Goal: Task Accomplishment & Management: Manage account settings

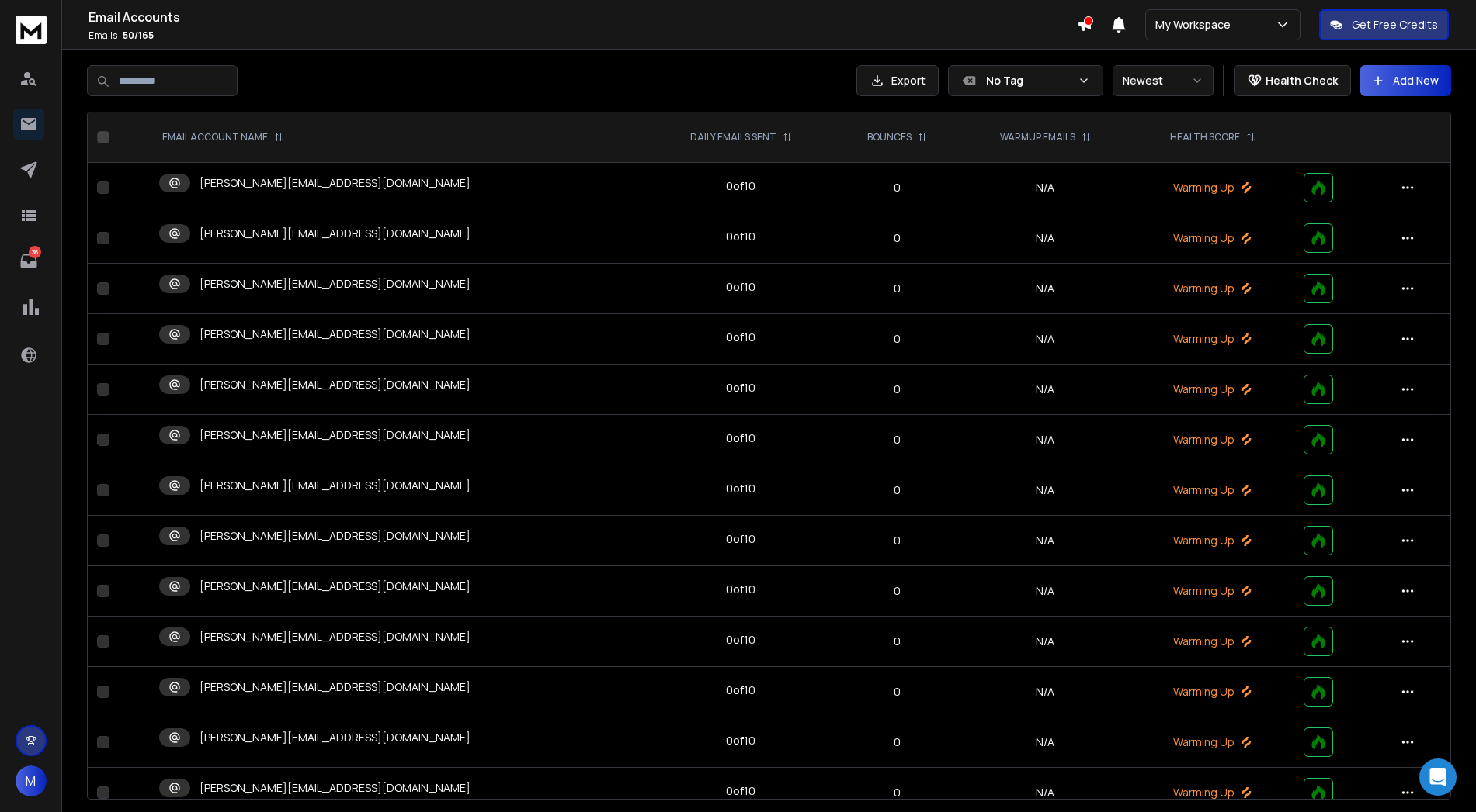
click at [1081, 136] on icon at bounding box center [1085, 137] width 9 height 9
click at [1042, 132] on div "WARMUP EMAILS" at bounding box center [1045, 137] width 146 height 13
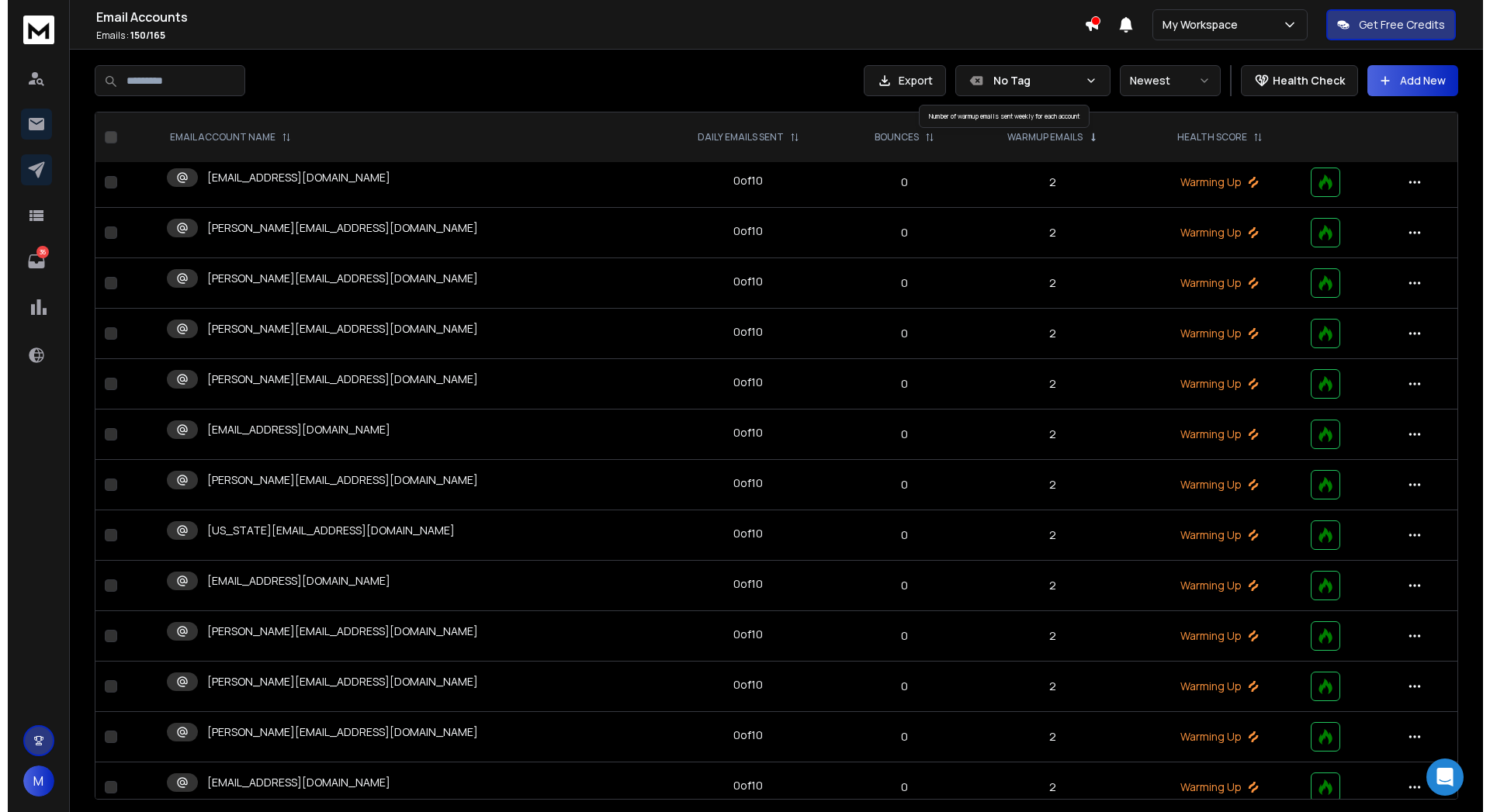
scroll to position [6868, 0]
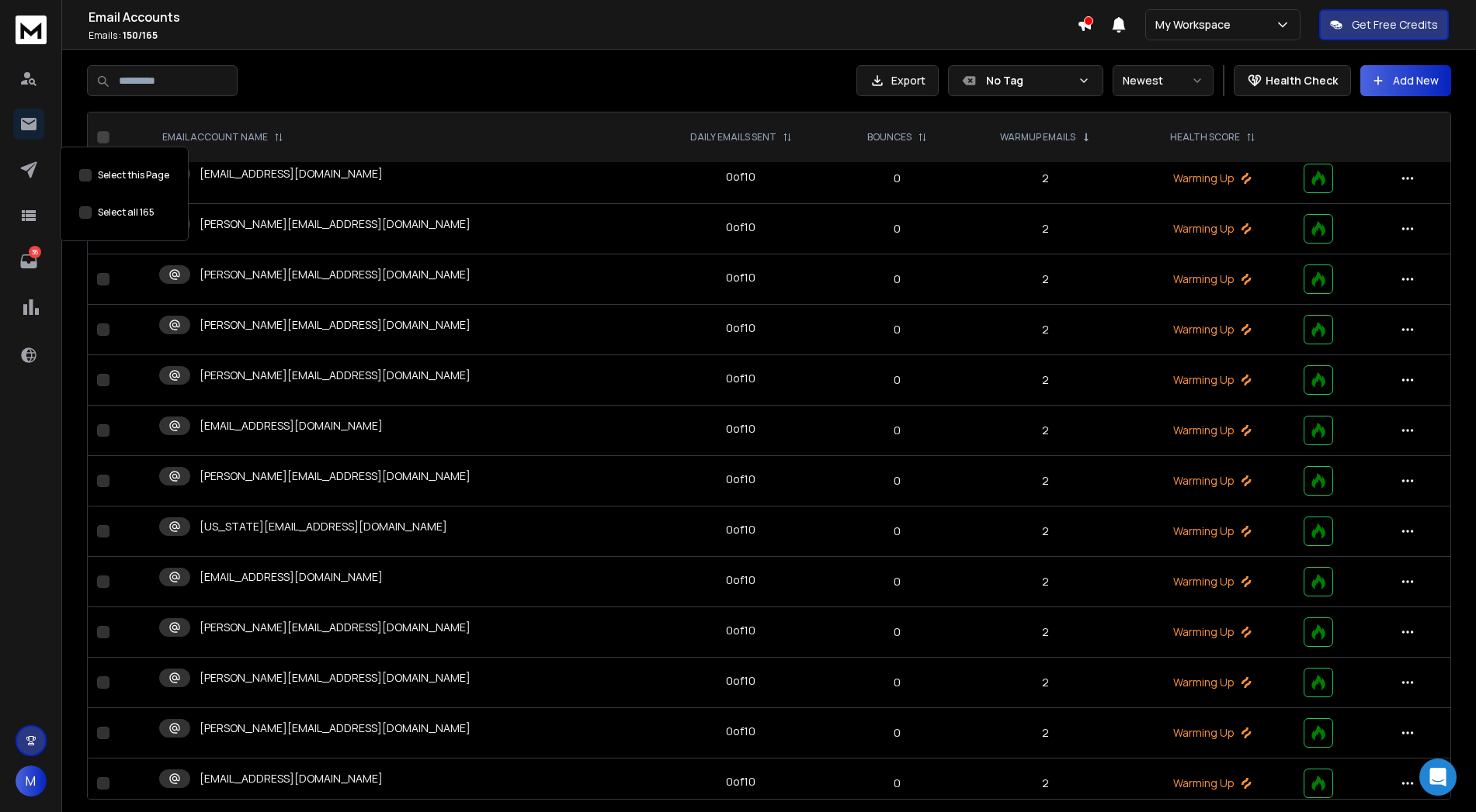
click at [85, 211] on button "Select this Page" at bounding box center [85, 212] width 13 height 13
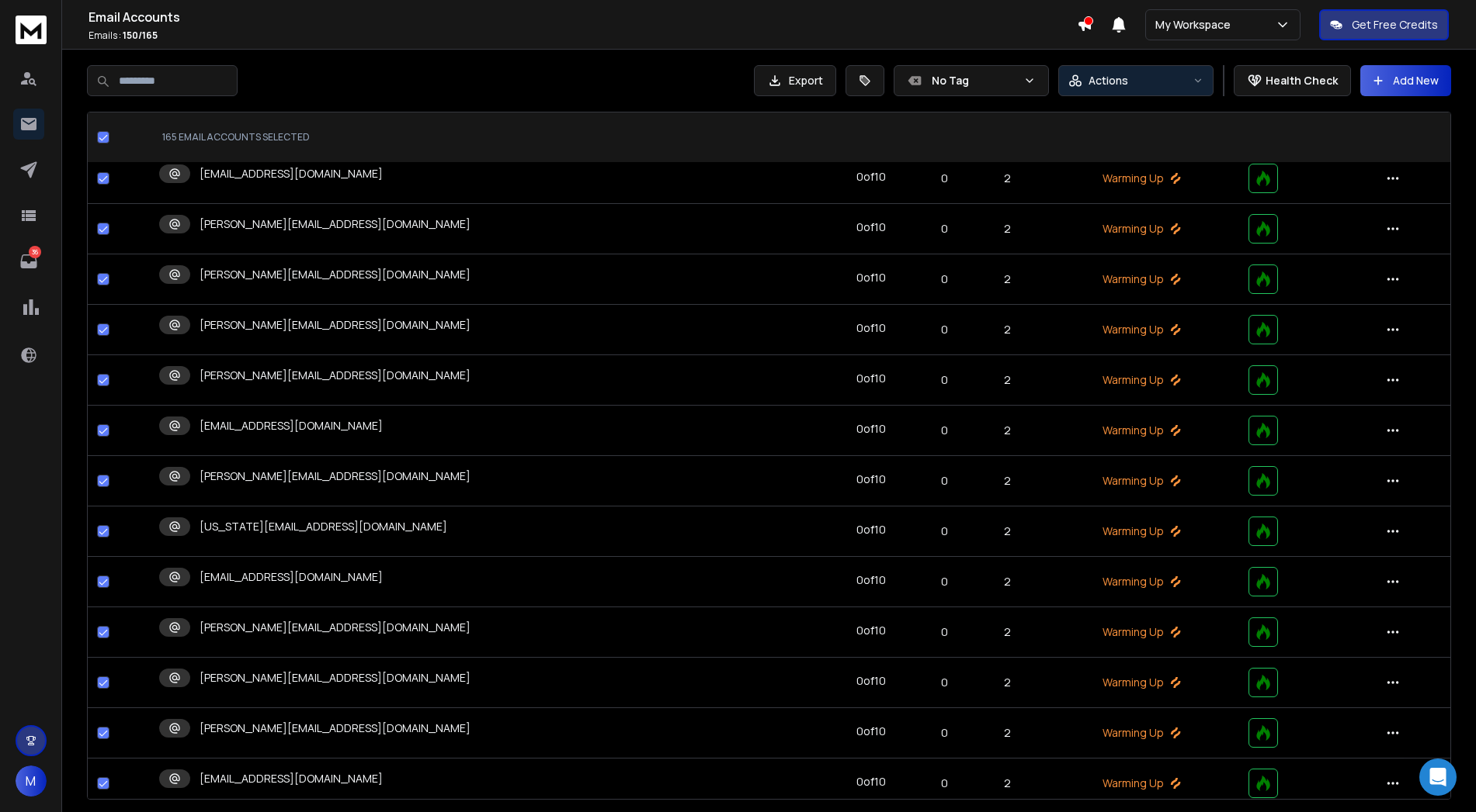
click at [1193, 70] on button "Actions" at bounding box center [1135, 81] width 156 height 31
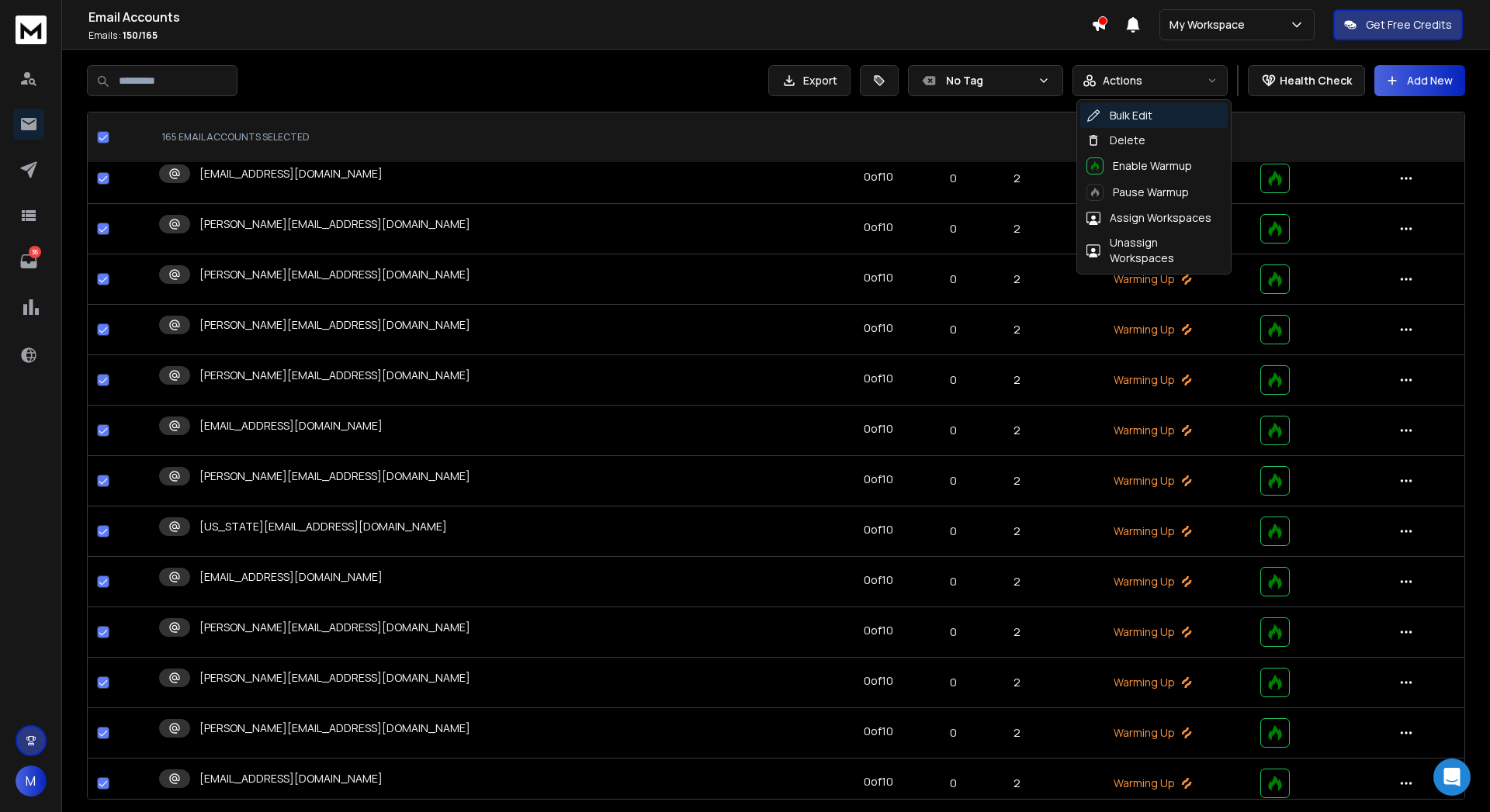
click at [1153, 115] on div "Bulk Edit" at bounding box center [1120, 116] width 66 height 15
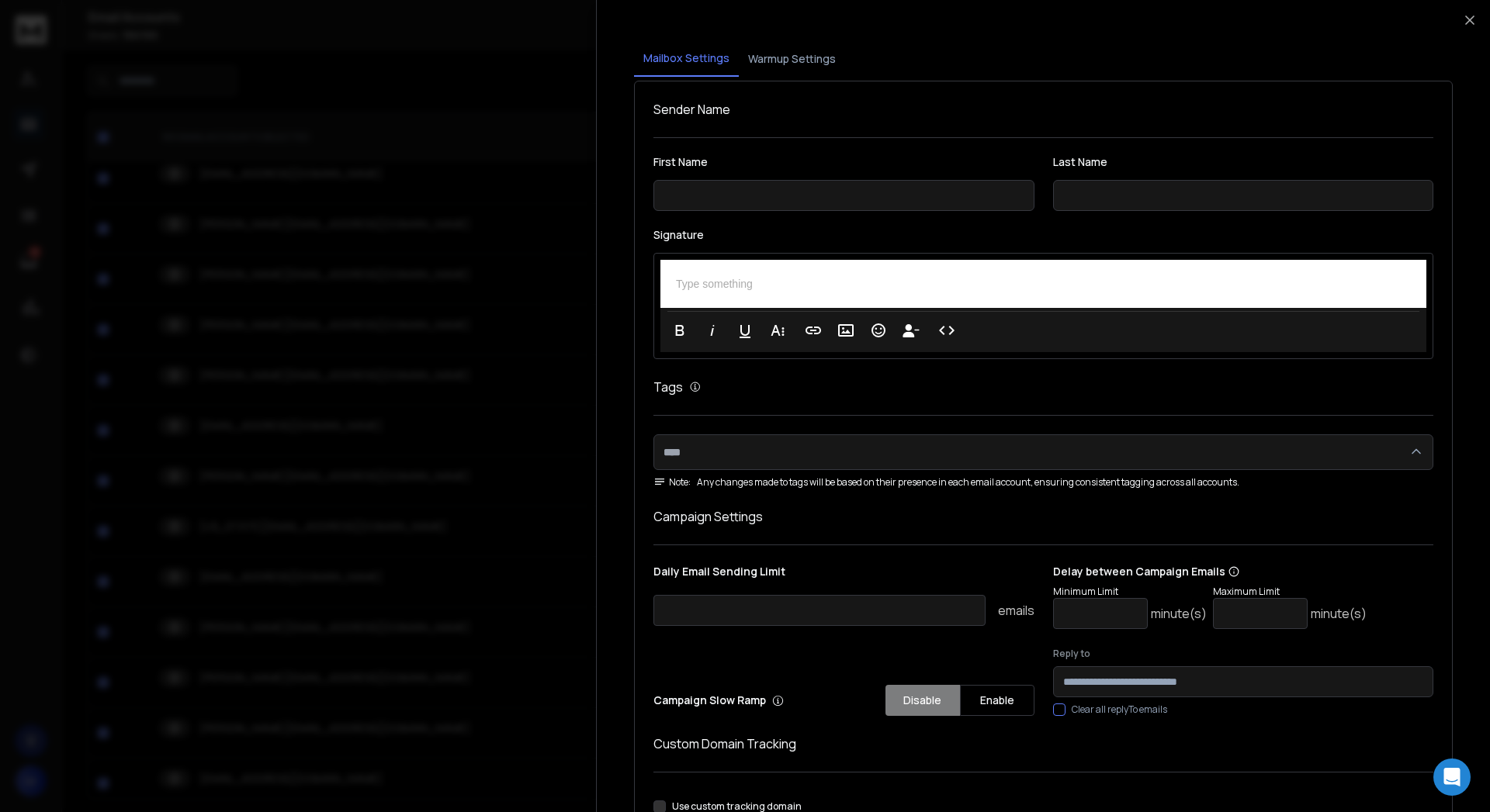
click at [797, 53] on button "Warmup Settings" at bounding box center [792, 59] width 106 height 34
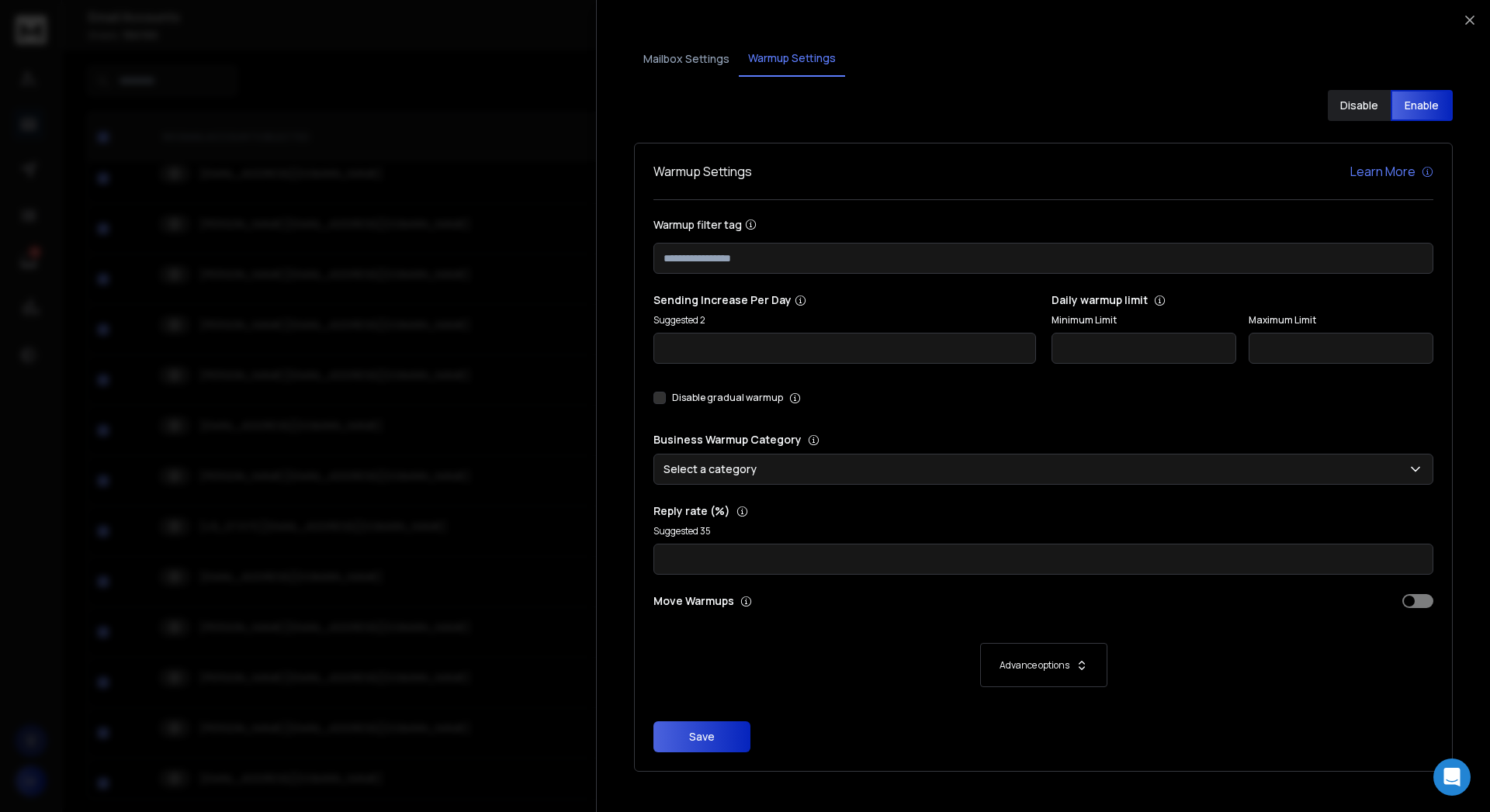
click at [870, 346] on input "number" at bounding box center [844, 348] width 382 height 31
type input "*"
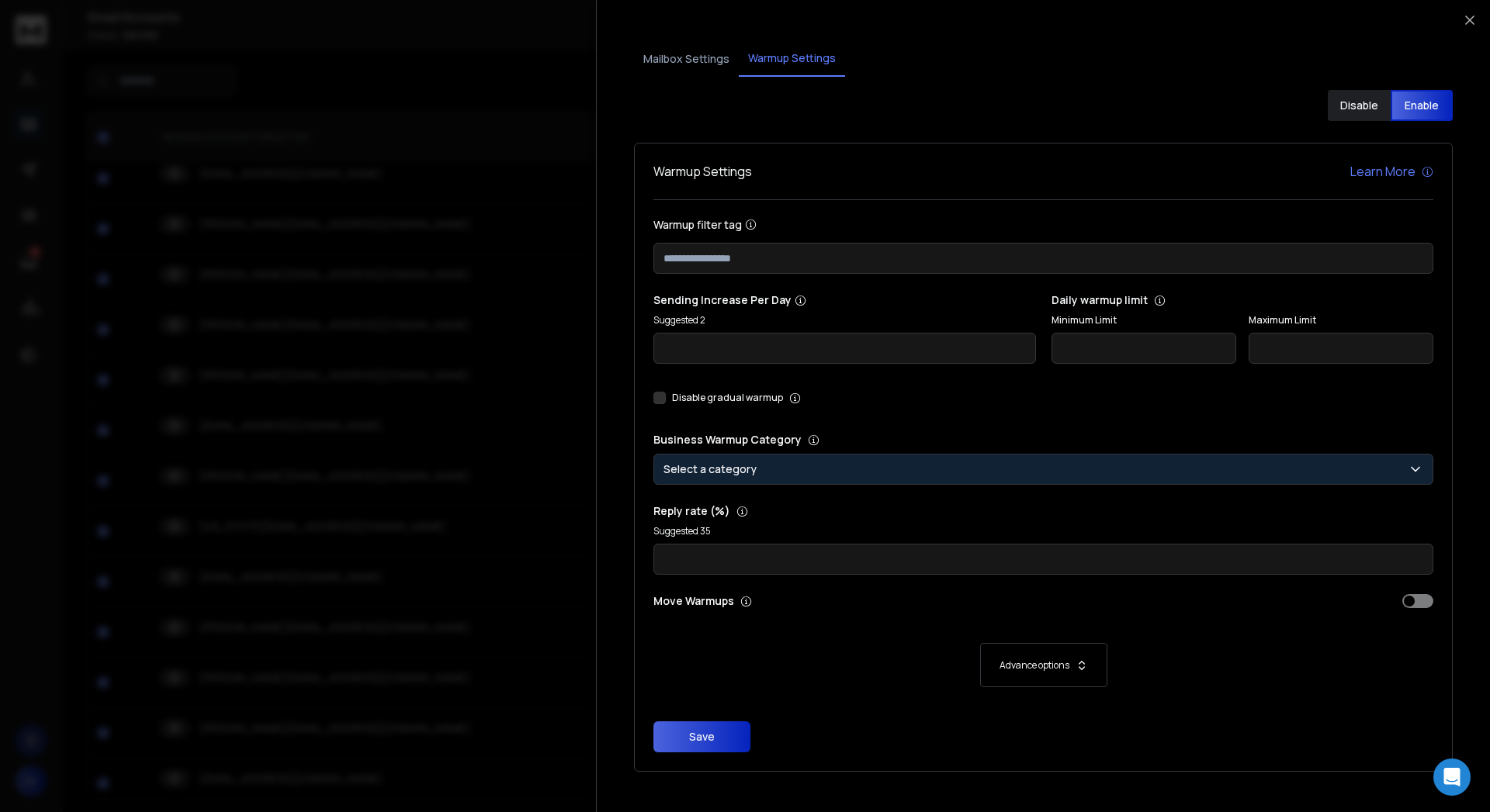
type input "**"
click at [813, 474] on div "Select a category" at bounding box center [1043, 470] width 759 height 15
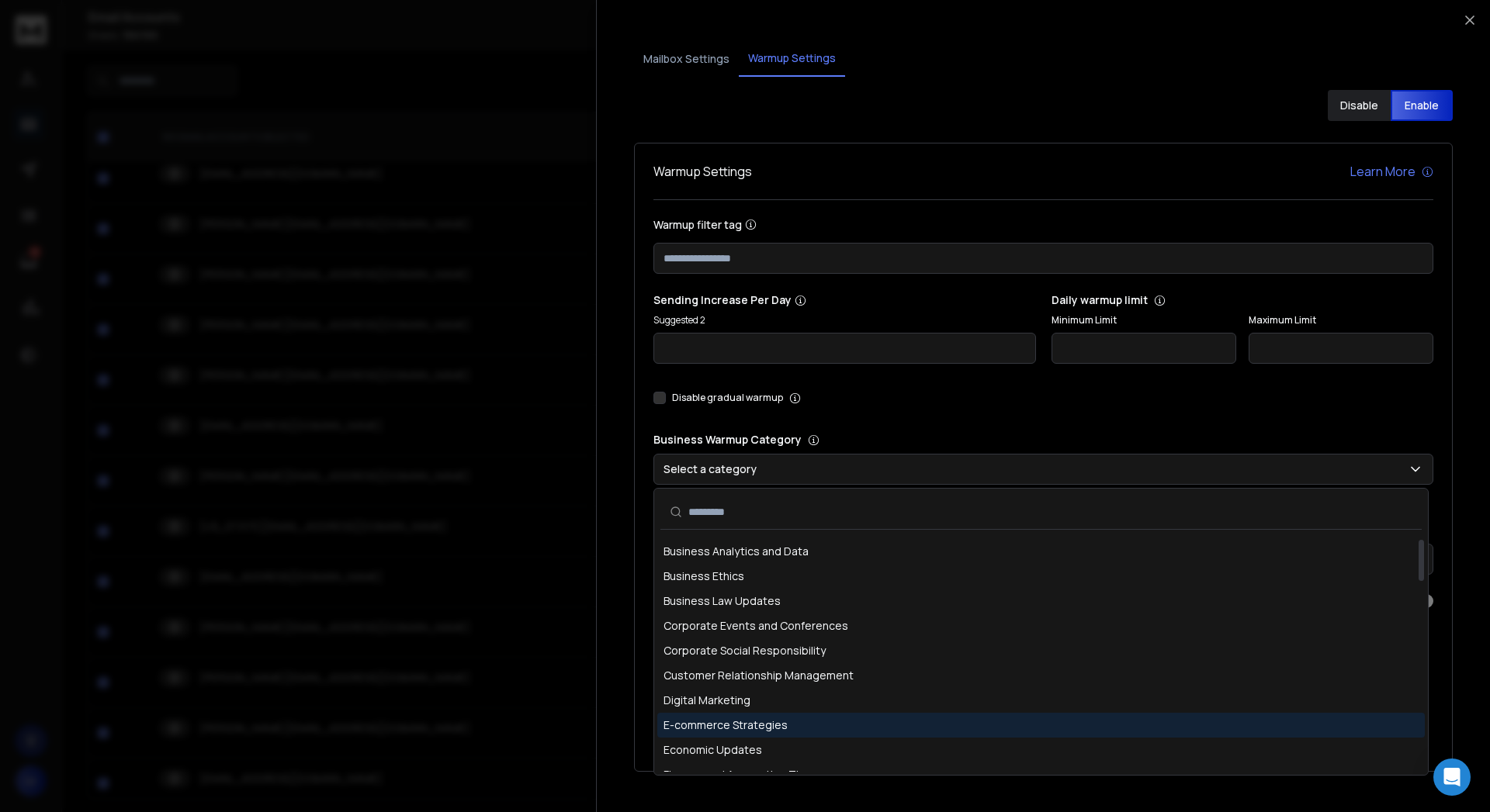
click at [725, 730] on span "E-commerce Strategies" at bounding box center [725, 725] width 124 height 15
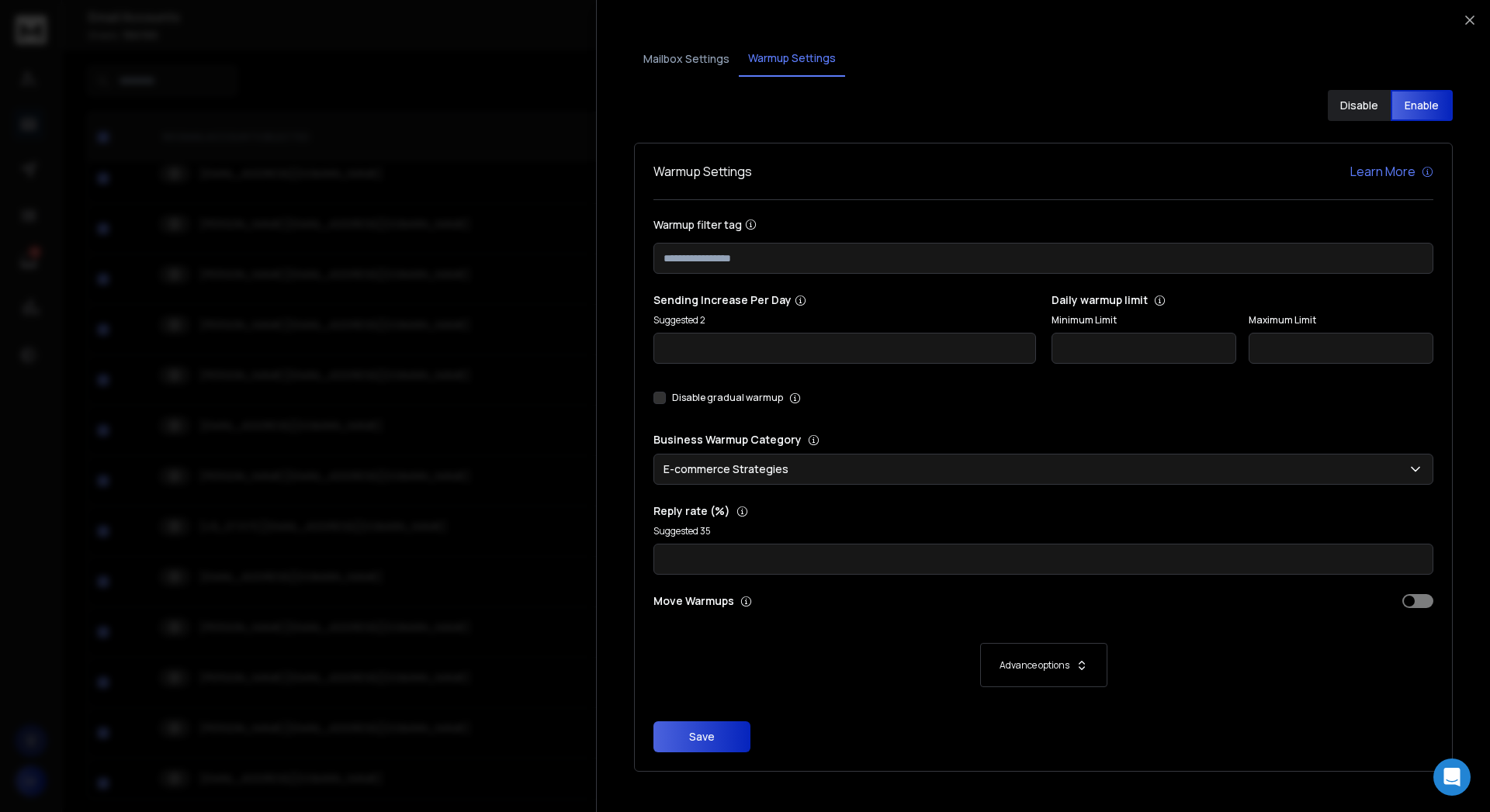
click at [769, 560] on input "number" at bounding box center [1043, 559] width 780 height 31
type input "**"
click at [1070, 670] on div "Advance options" at bounding box center [1044, 665] width 127 height 44
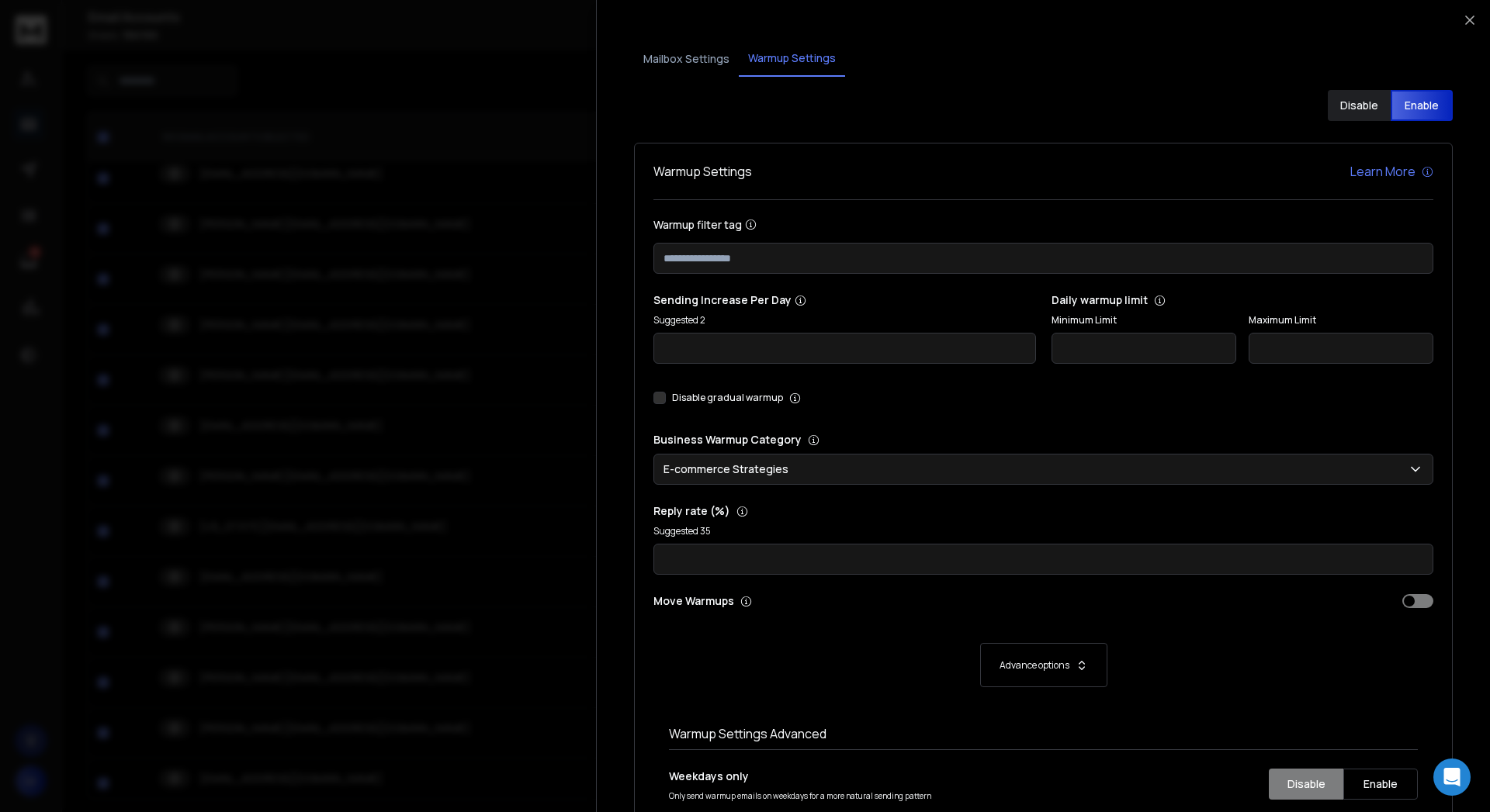
scroll to position [388, 0]
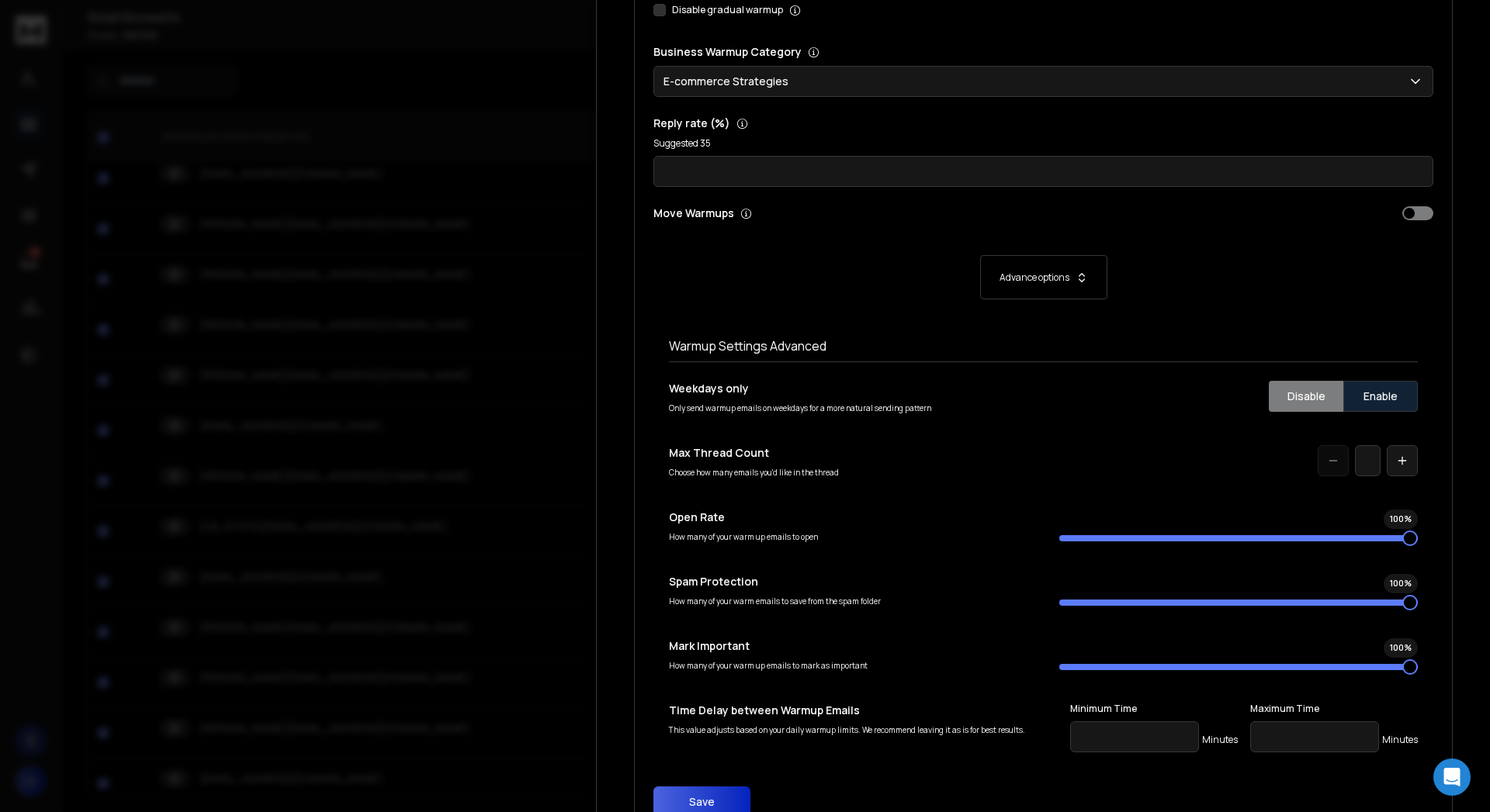
click at [1386, 398] on button "Enable" at bounding box center [1380, 397] width 75 height 31
click at [1135, 738] on input "number" at bounding box center [1135, 737] width 129 height 31
type input "**"
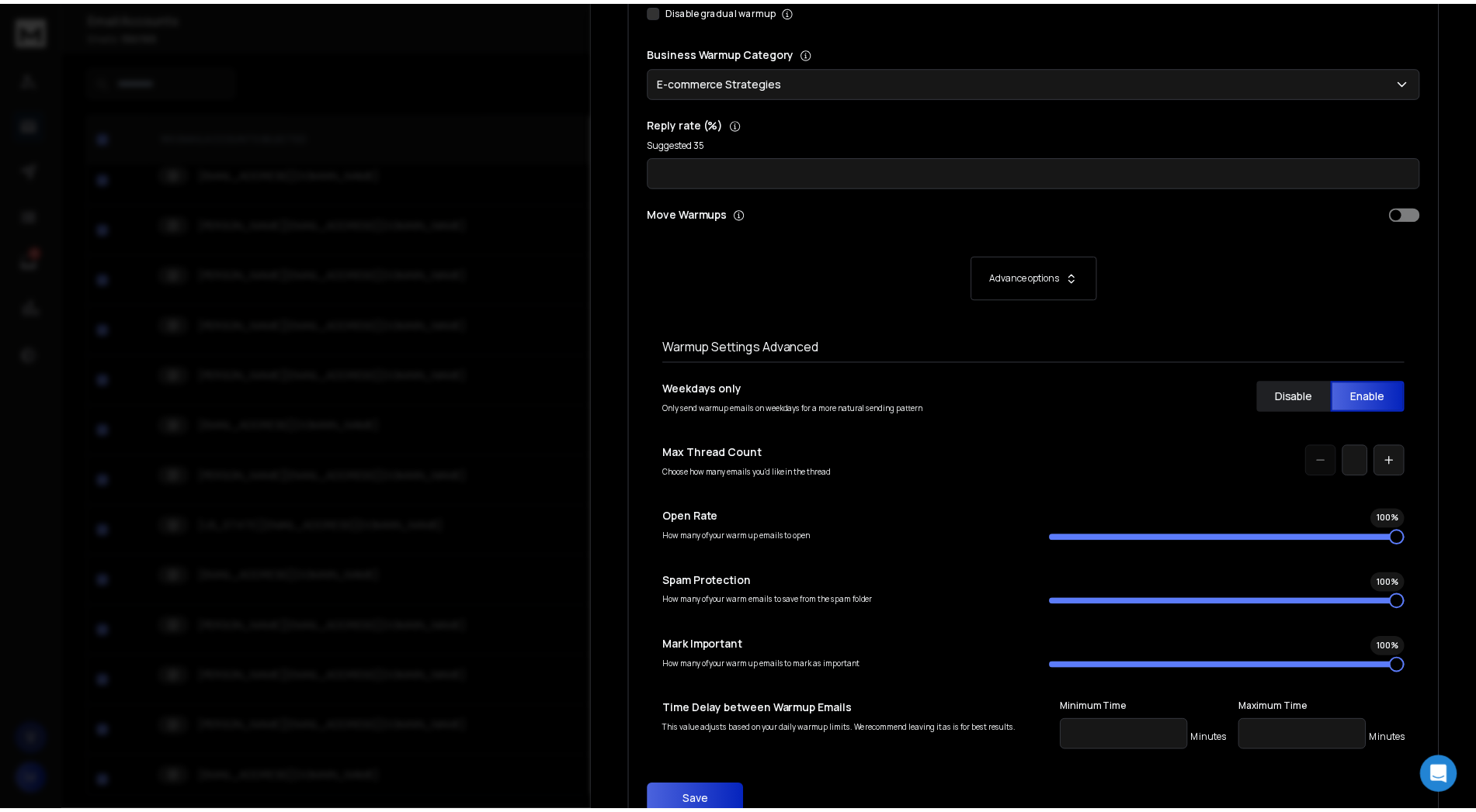
scroll to position [456, 0]
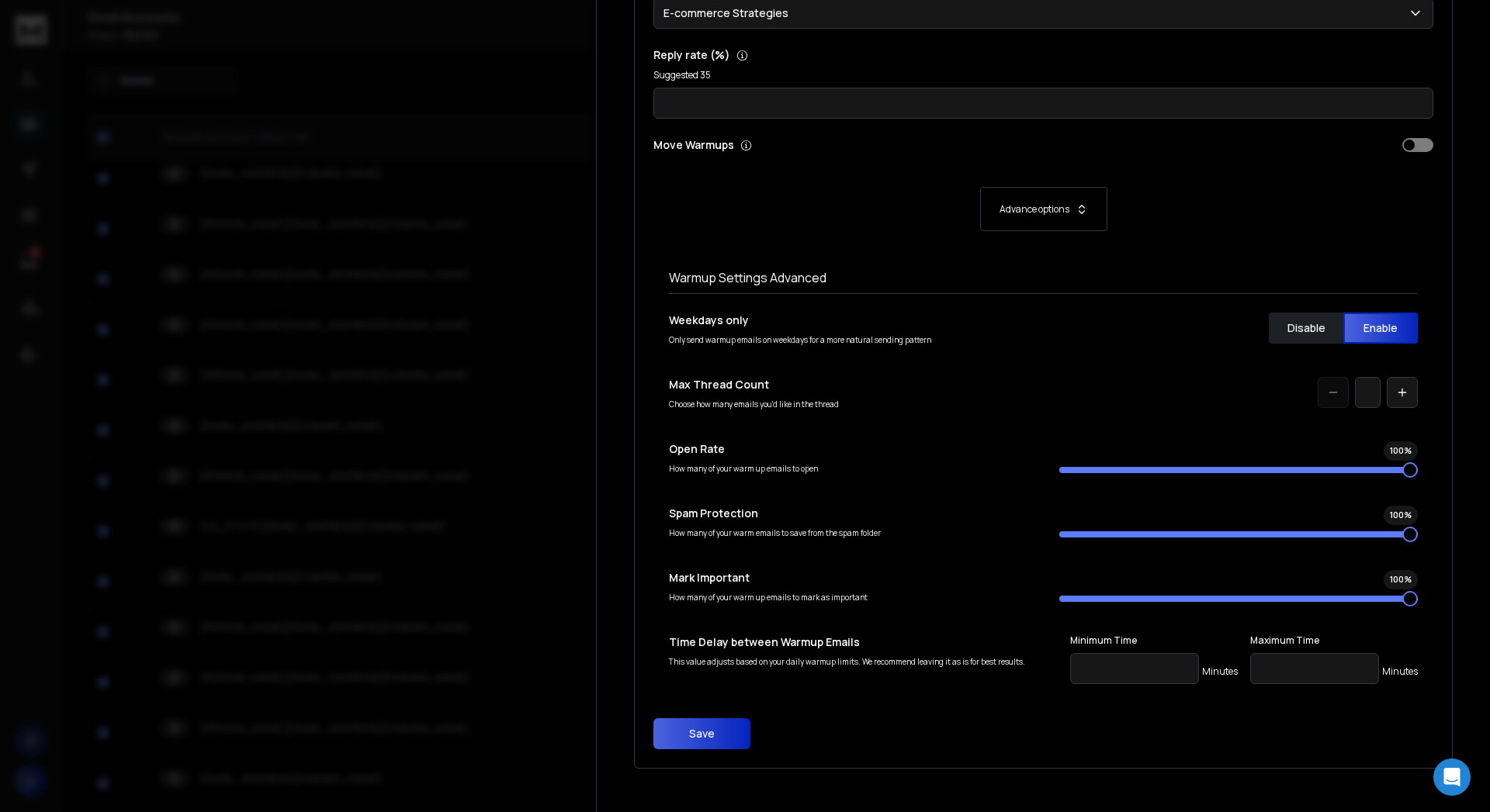
type input "**"
click at [689, 734] on button "Save" at bounding box center [702, 734] width 97 height 31
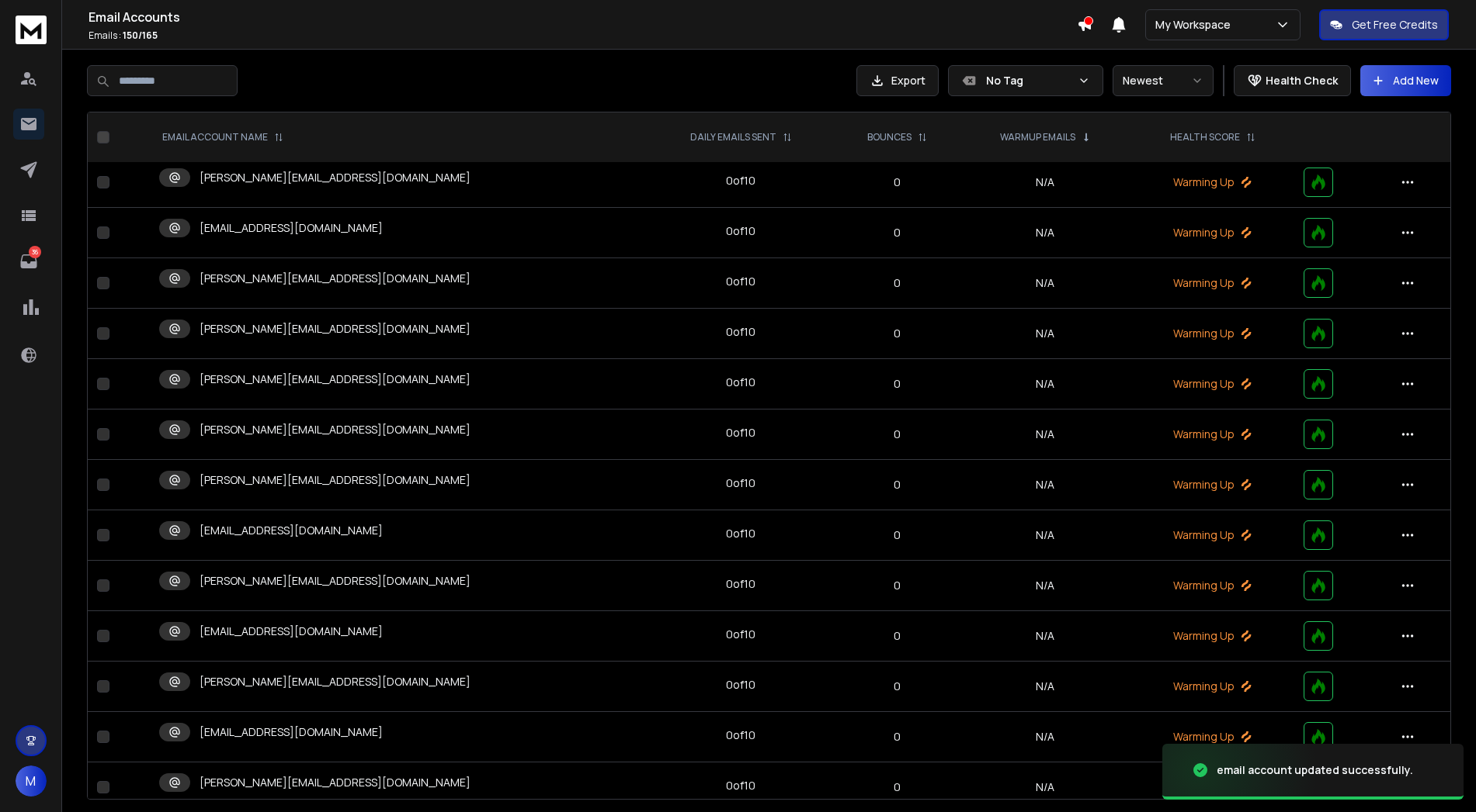
scroll to position [6868, 0]
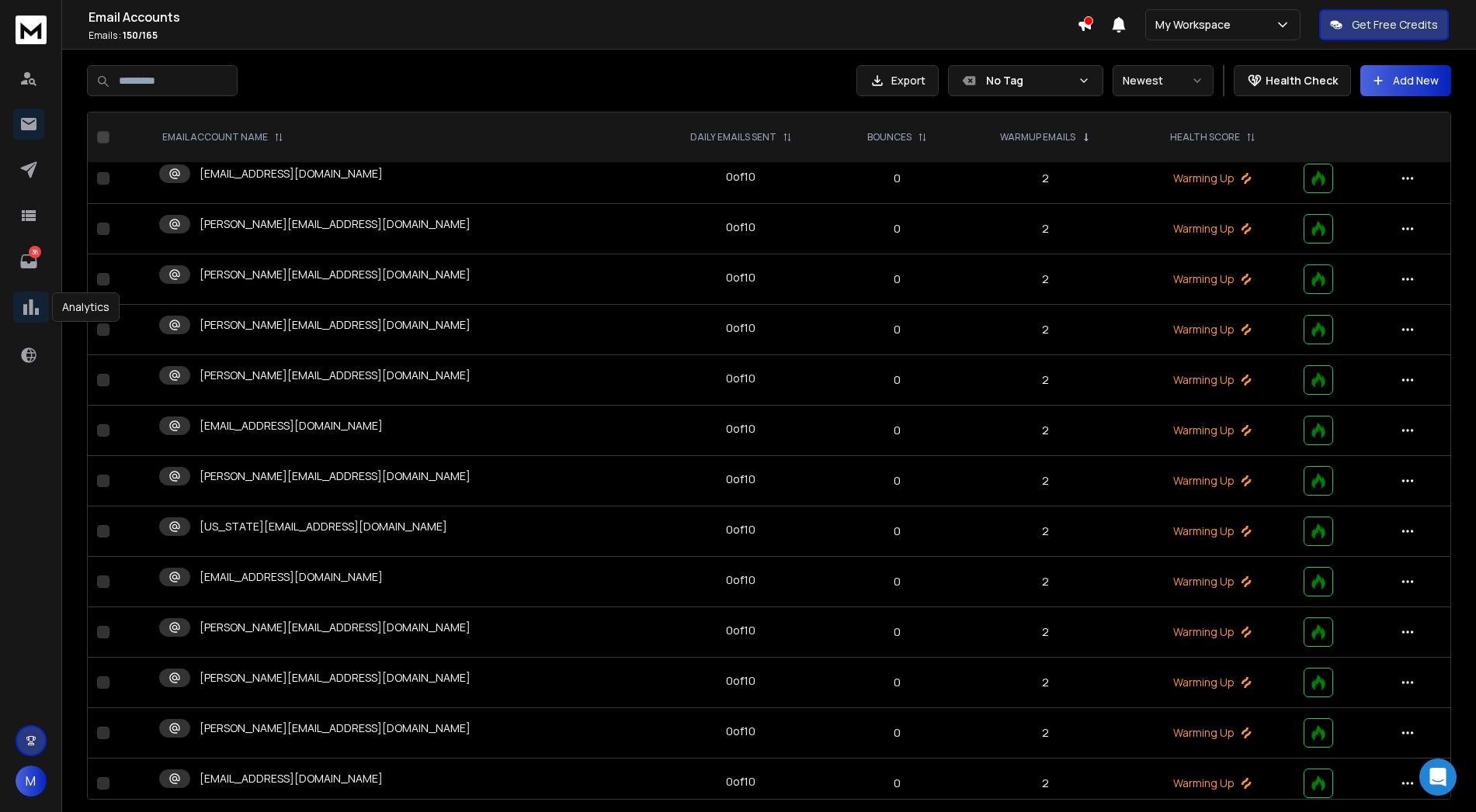
click at [33, 298] on icon at bounding box center [31, 307] width 23 height 23
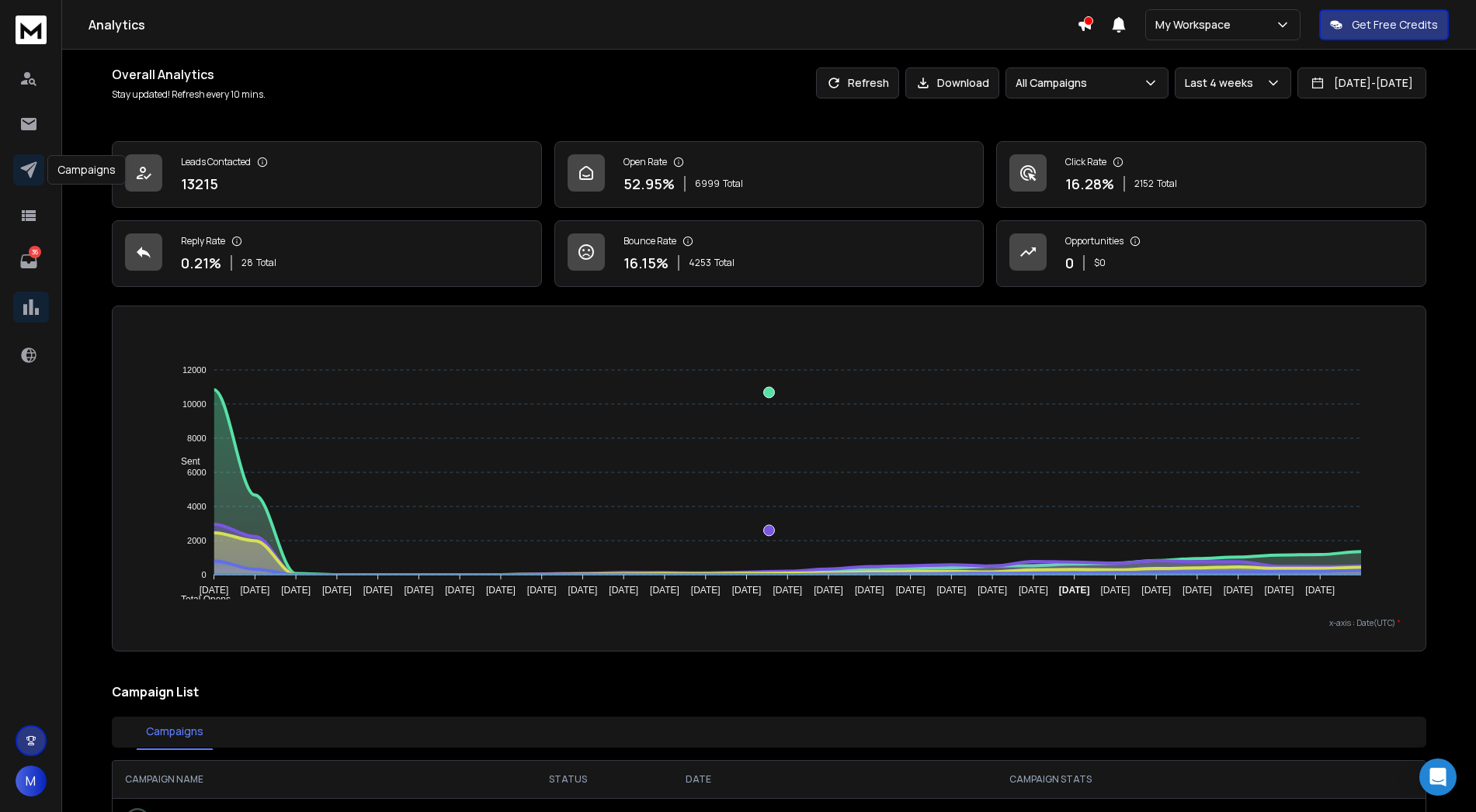
click at [37, 161] on icon at bounding box center [29, 170] width 19 height 19
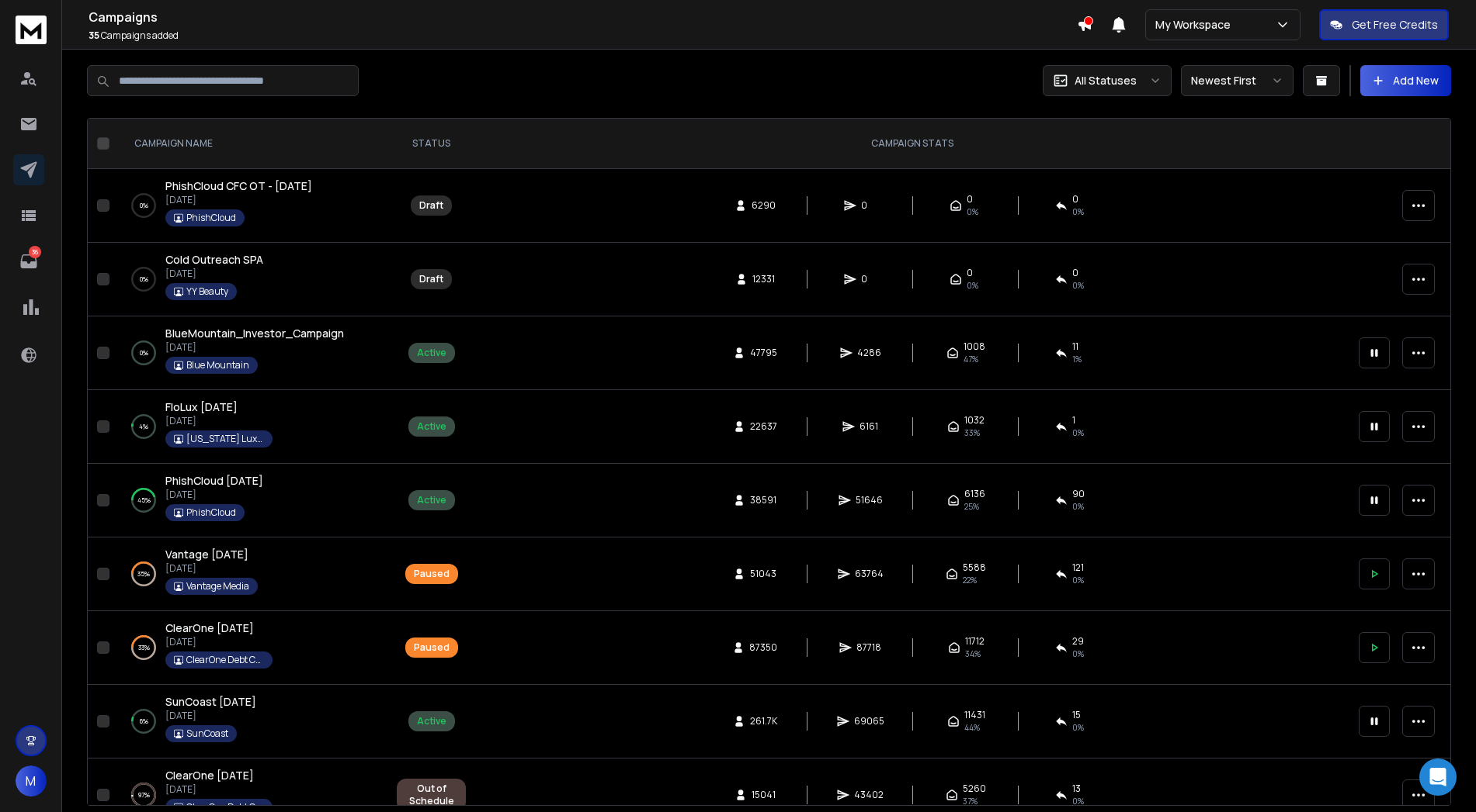
click at [257, 482] on span "PhishCloud July 2025" at bounding box center [214, 480] width 98 height 14
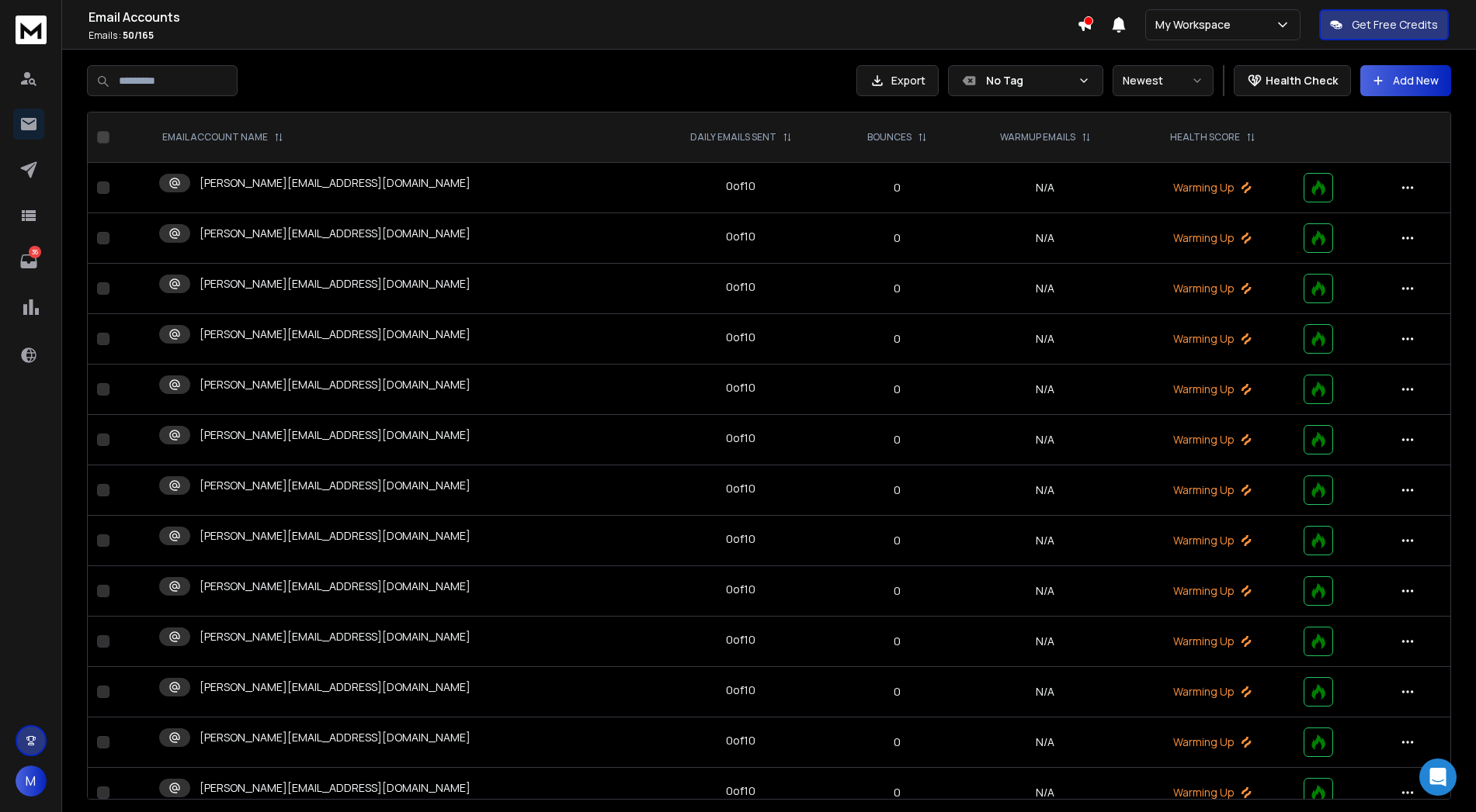
click at [1087, 82] on icon at bounding box center [1083, 81] width 6 height 3
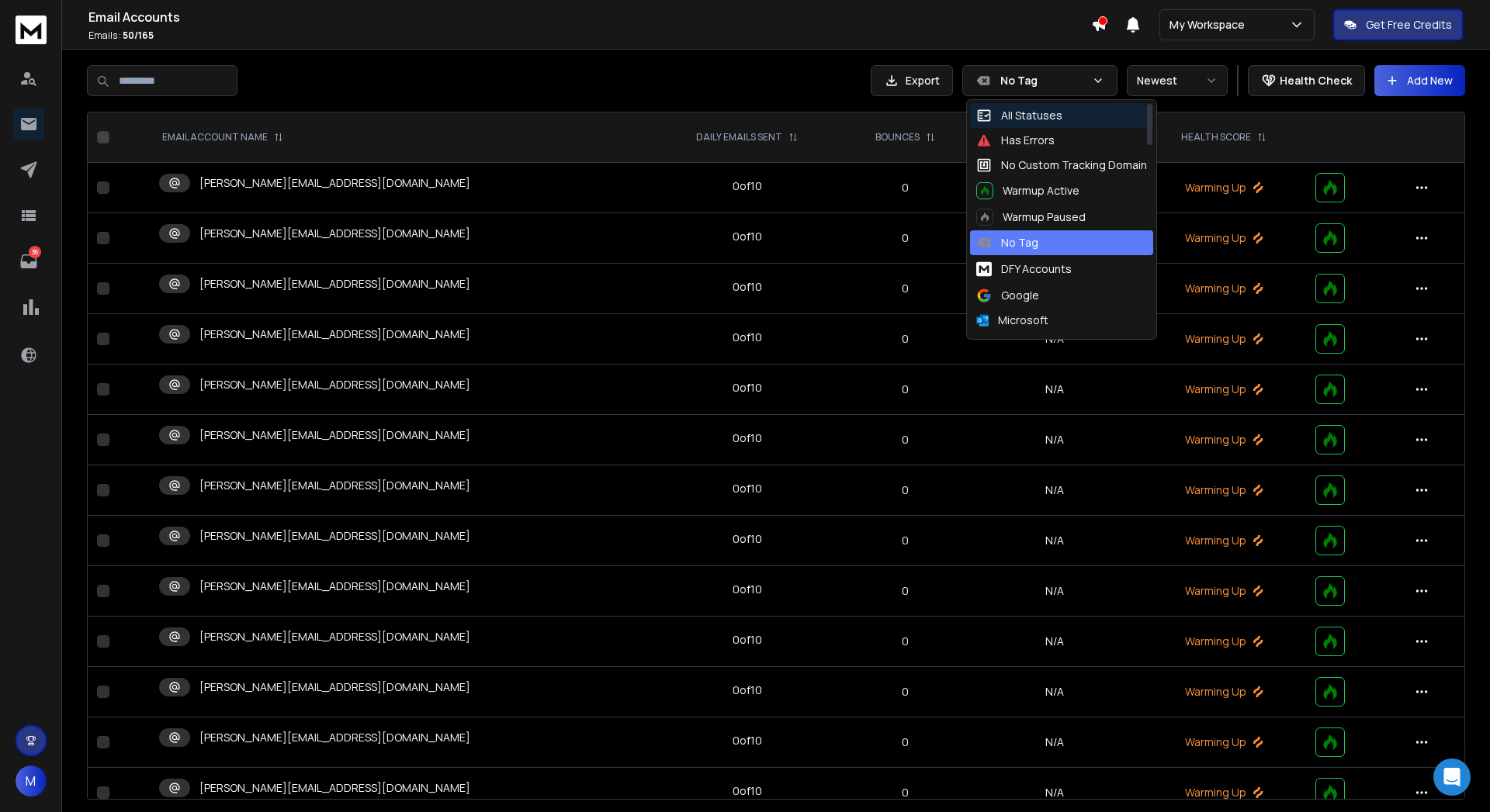
click at [1063, 122] on div "All Statuses" at bounding box center [1062, 115] width 183 height 25
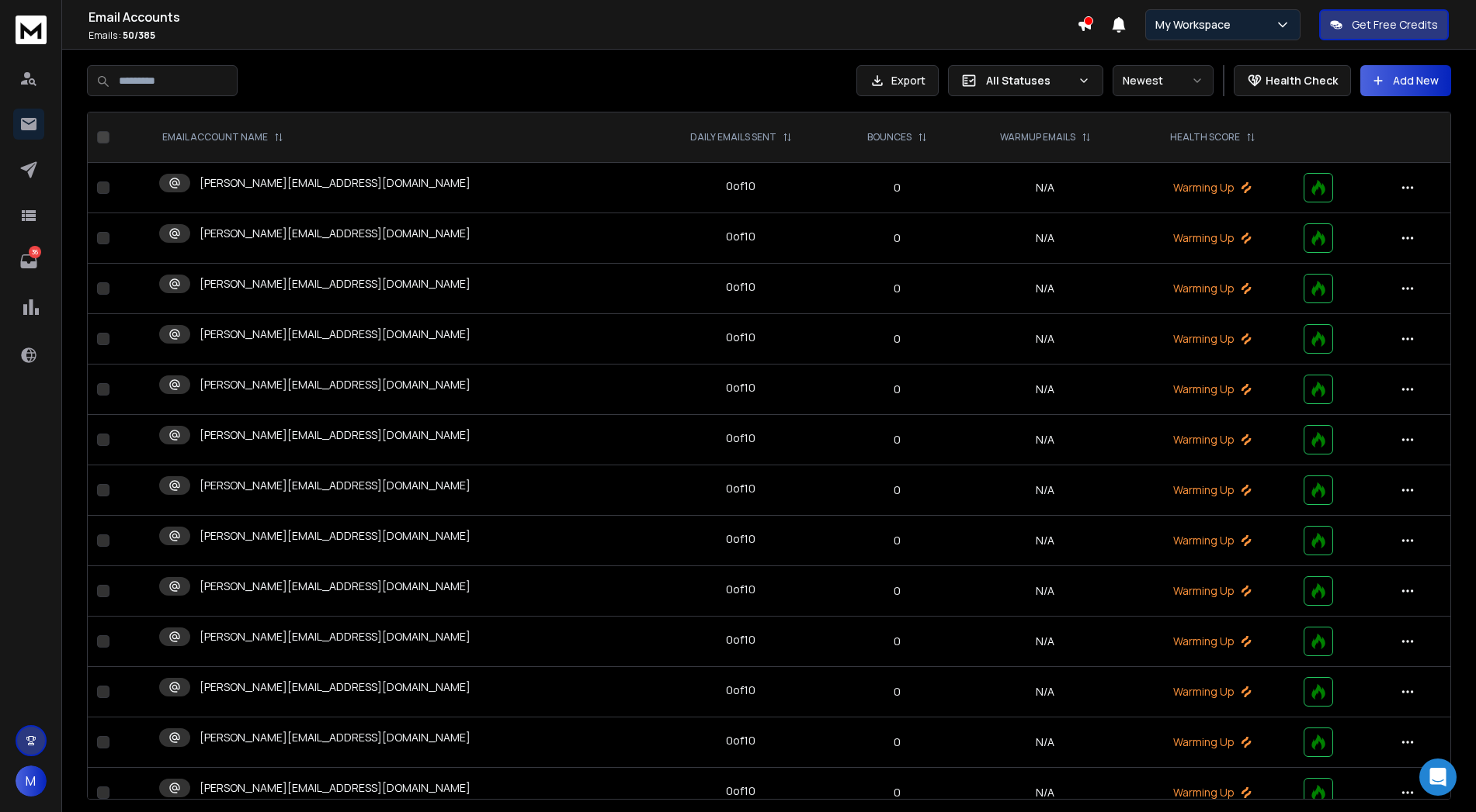
click at [1289, 22] on icon "button" at bounding box center [1282, 25] width 15 height 15
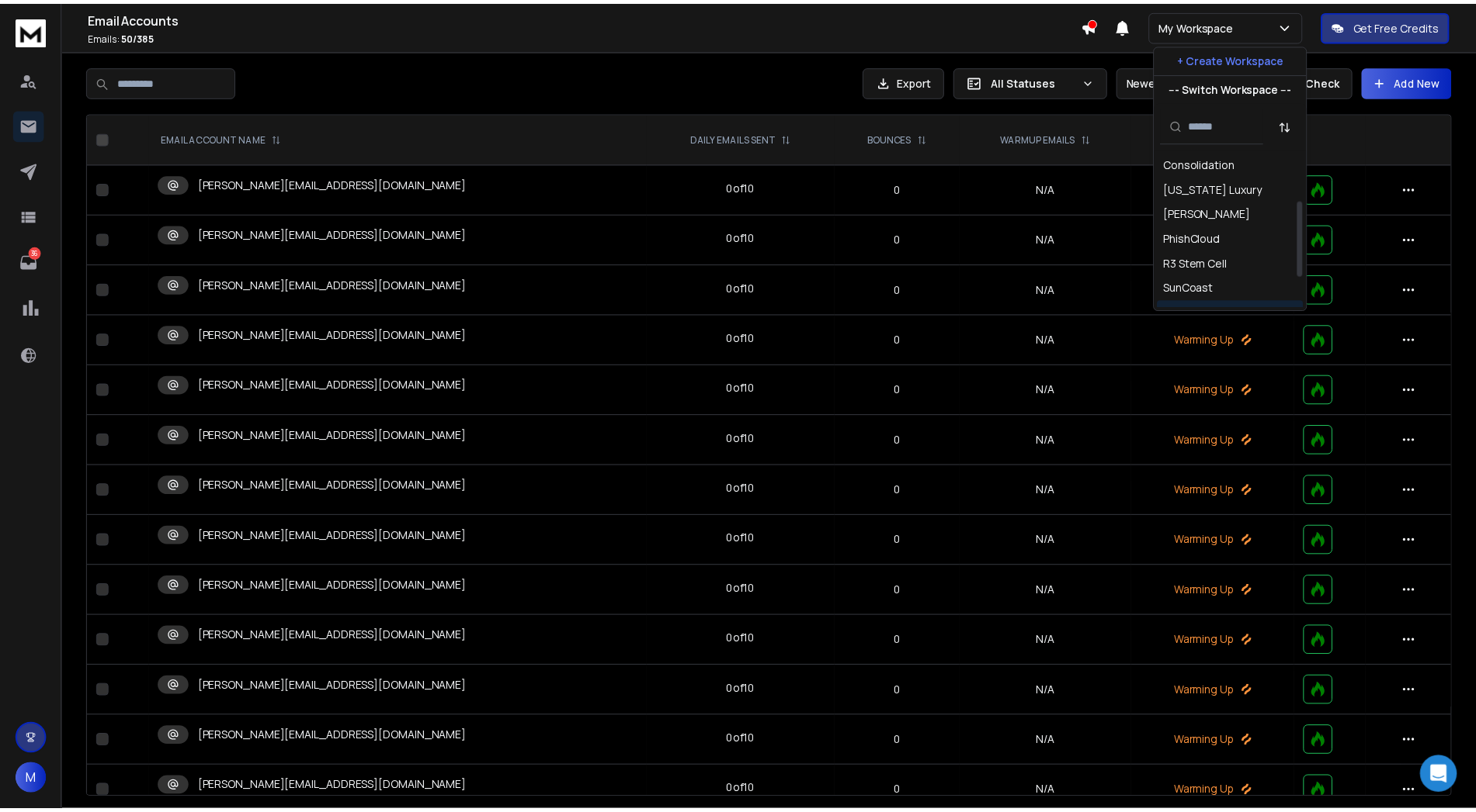
scroll to position [97, 0]
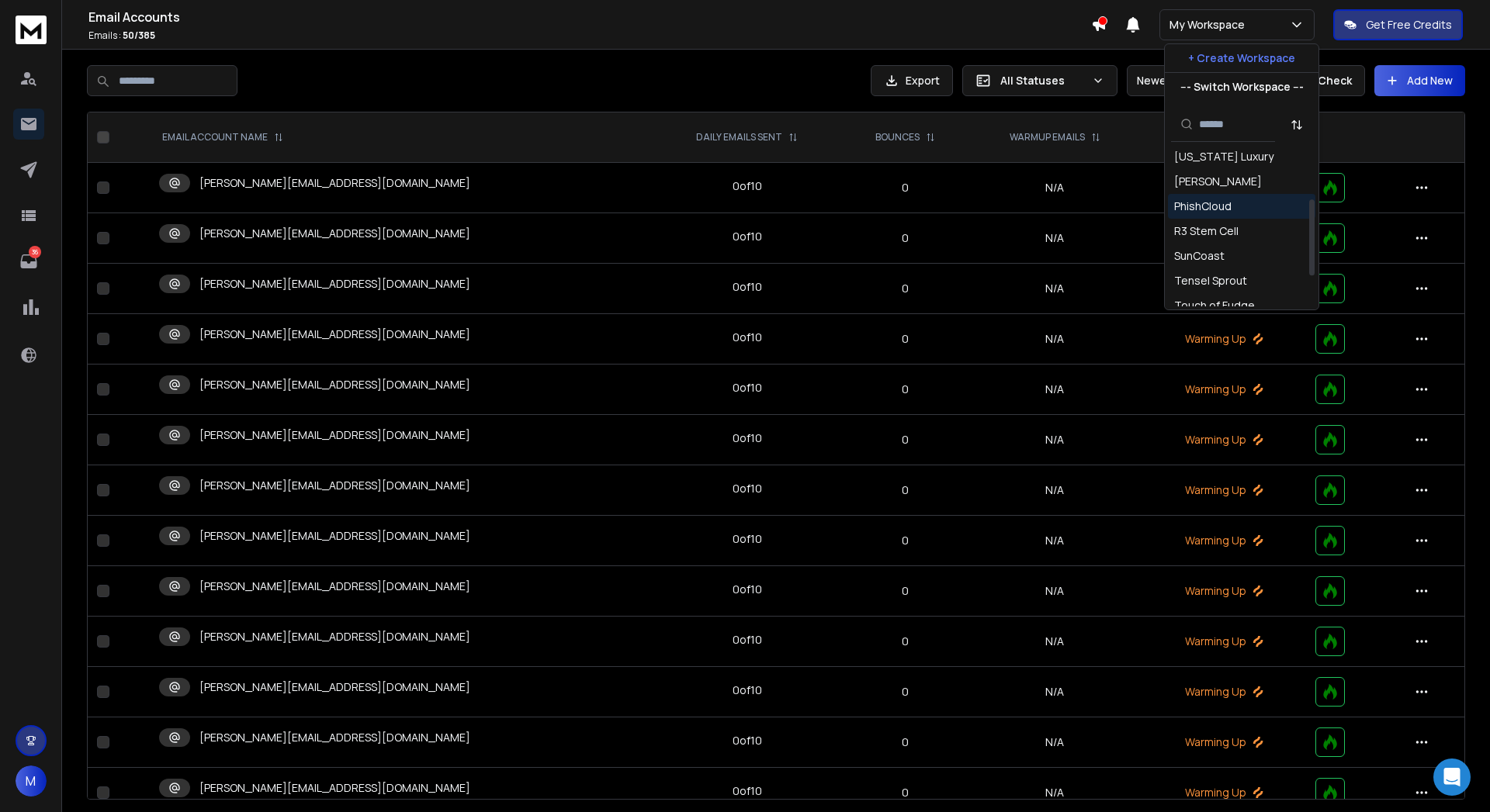
click at [1224, 204] on div "PhishCloud" at bounding box center [1203, 206] width 58 height 15
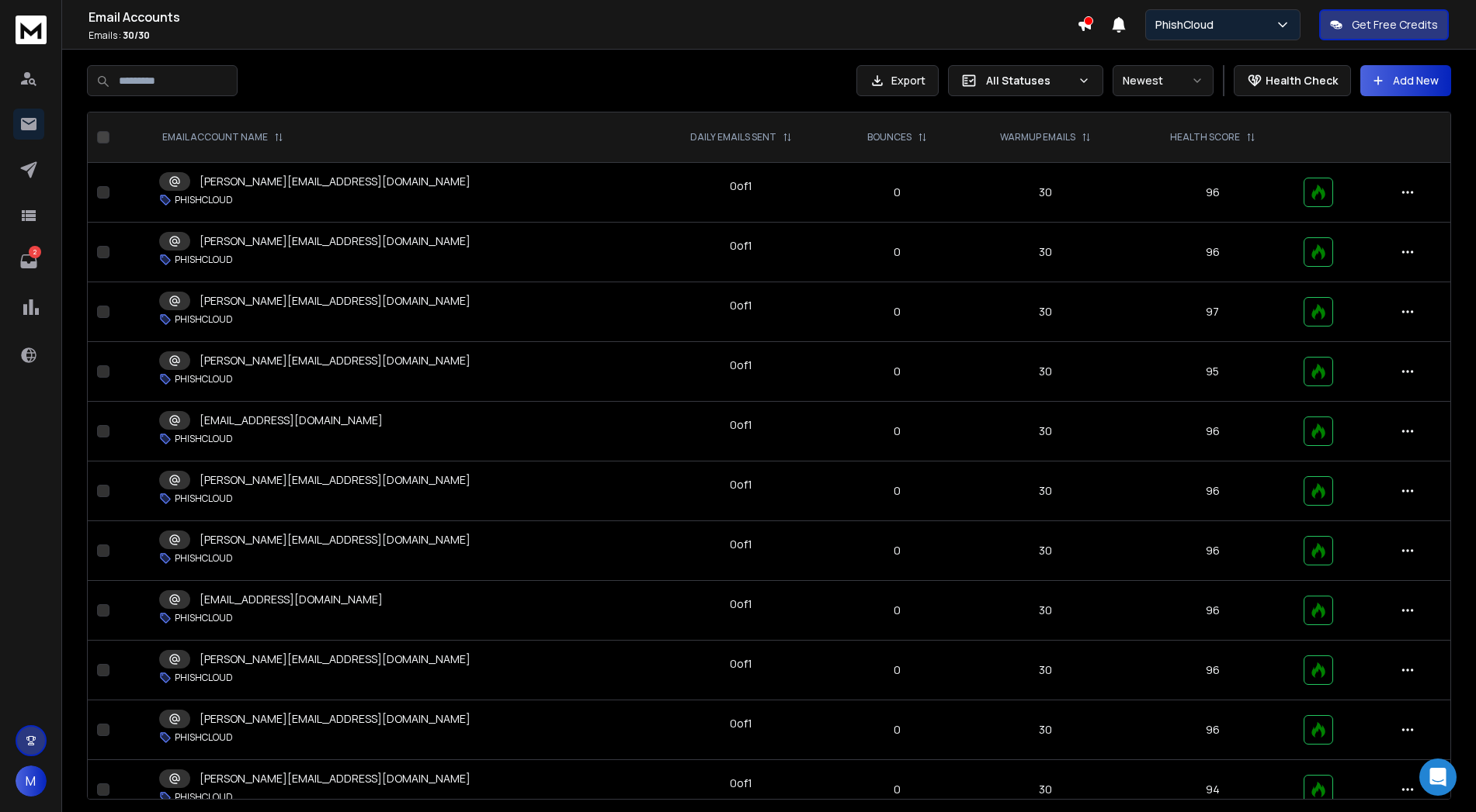
click at [1248, 25] on div "PhishCloud" at bounding box center [1222, 25] width 135 height 15
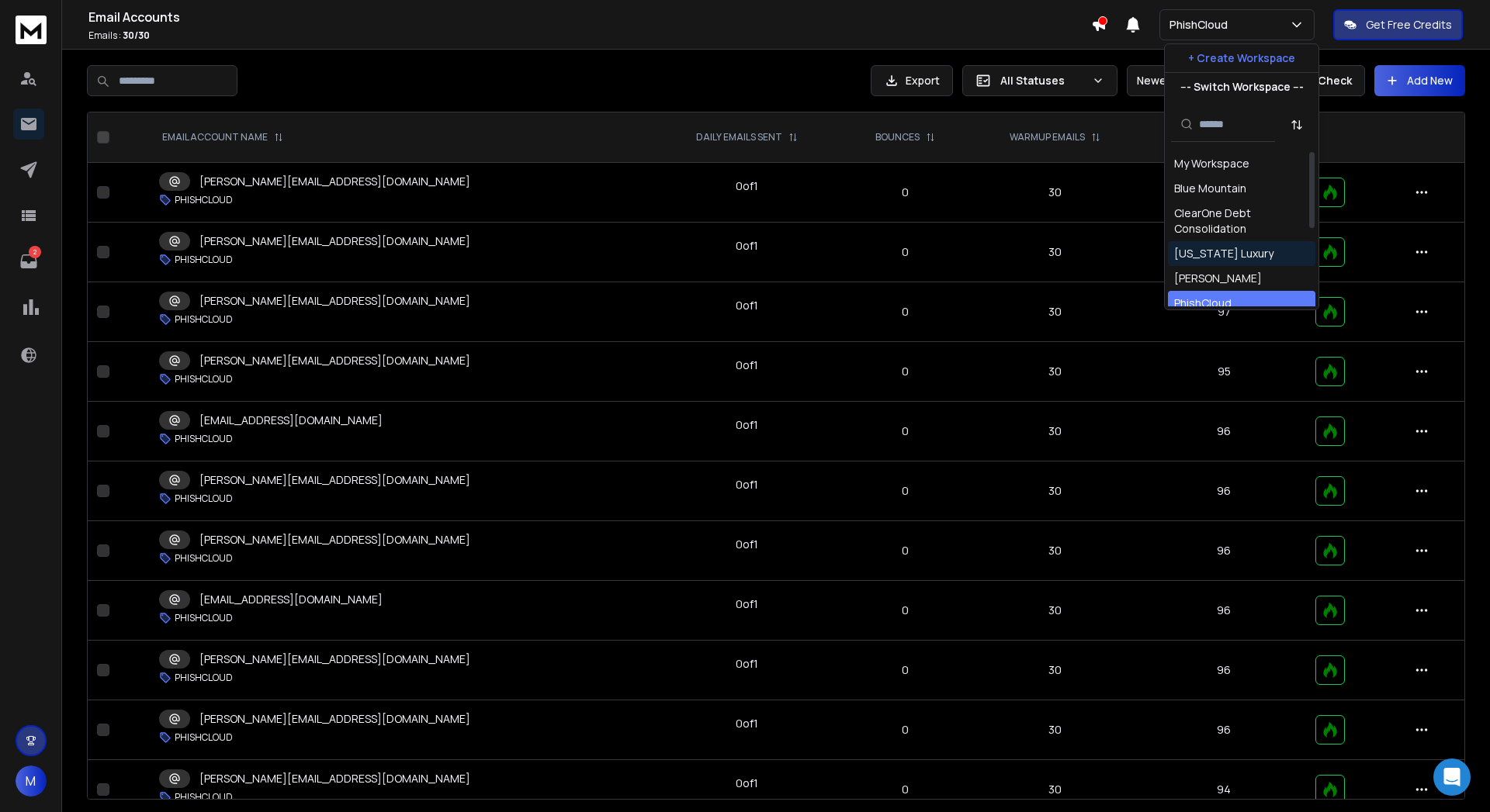
click at [1231, 253] on div "Florida Luxury" at bounding box center [1223, 254] width 99 height 15
